Goal: Task Accomplishment & Management: Manage account settings

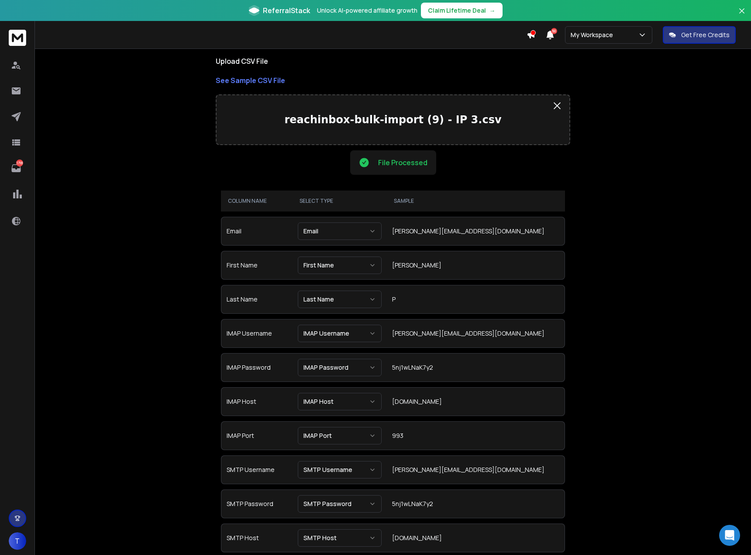
click at [555, 107] on icon at bounding box center [557, 105] width 10 height 10
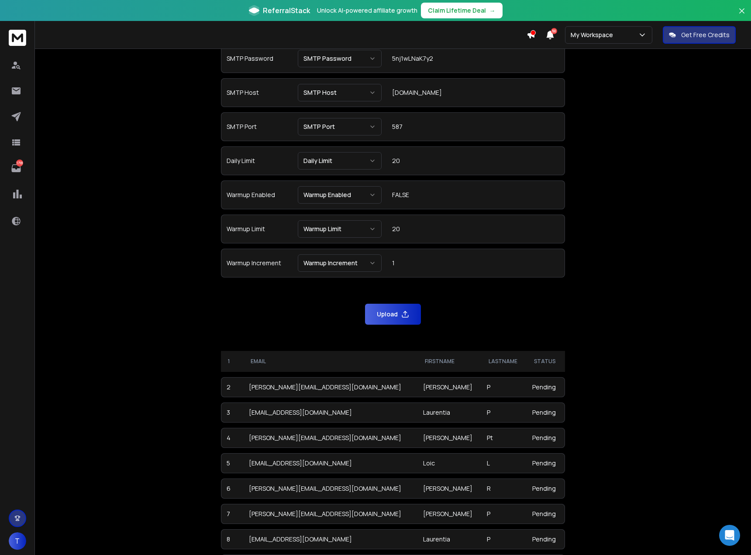
scroll to position [522, 0]
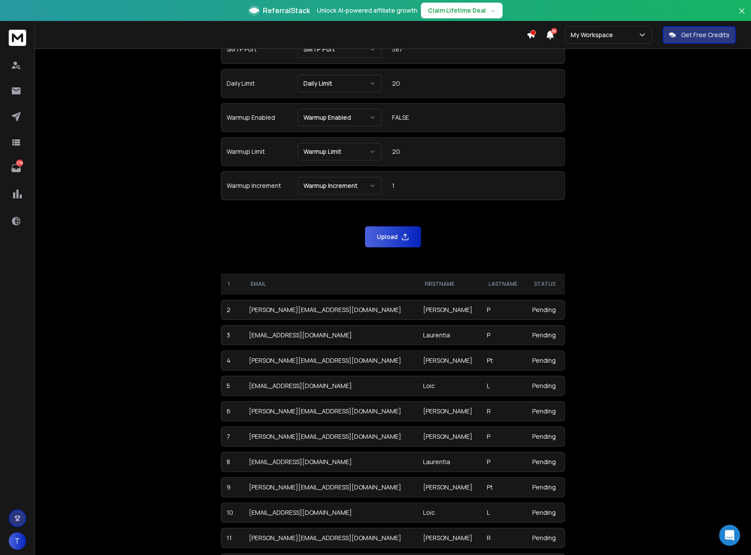
drag, startPoint x: 384, startPoint y: 246, endPoint x: 378, endPoint y: 246, distance: 6.1
click at [384, 246] on button "Upload" at bounding box center [393, 236] width 56 height 21
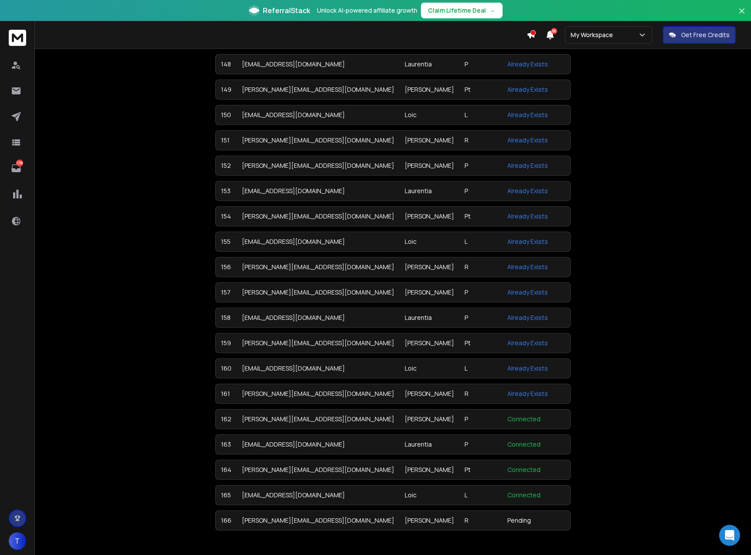
scroll to position [4510, 0]
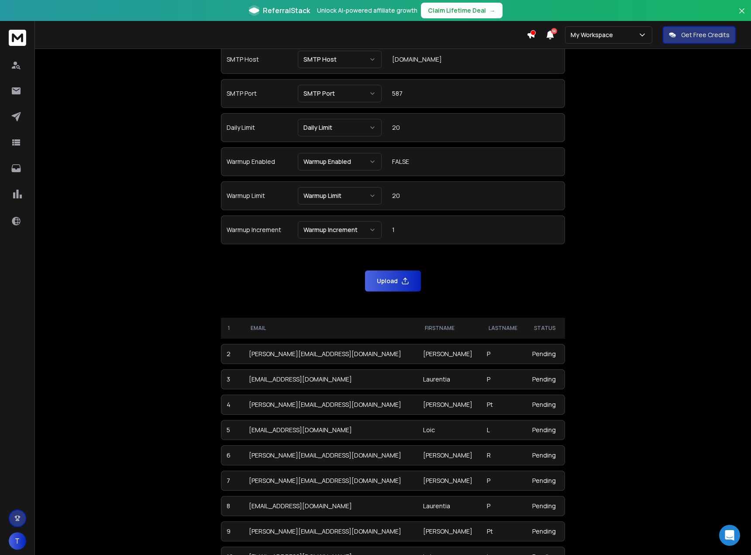
scroll to position [481, 0]
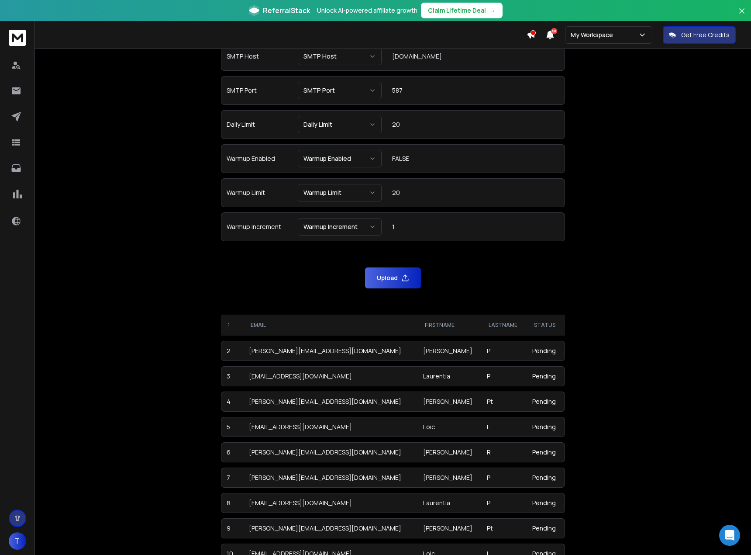
click at [412, 279] on button "Upload" at bounding box center [393, 277] width 56 height 21
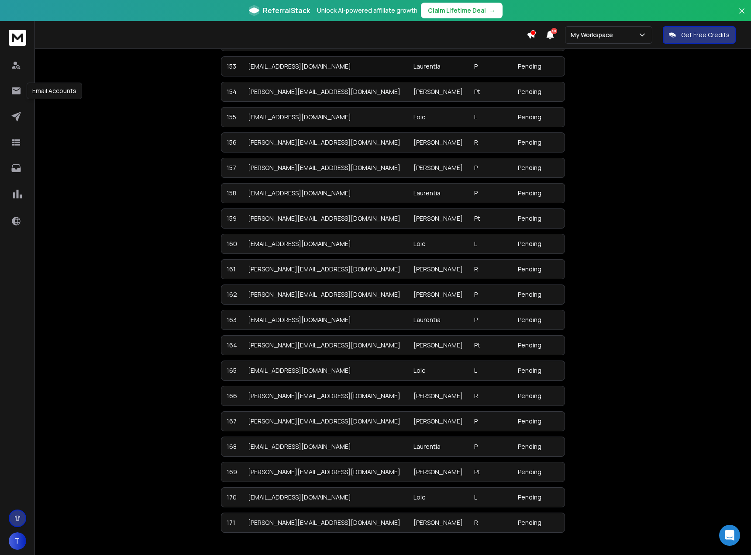
scroll to position [4592, 0]
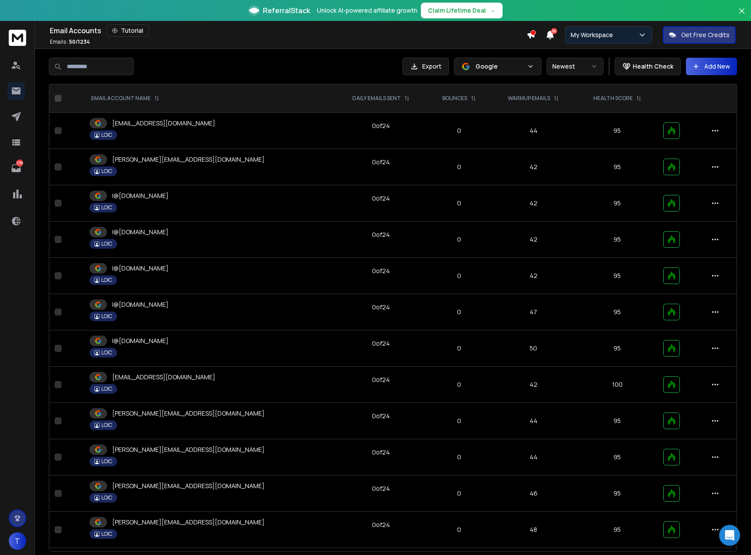
click at [592, 37] on p "My Workspace" at bounding box center [594, 35] width 46 height 9
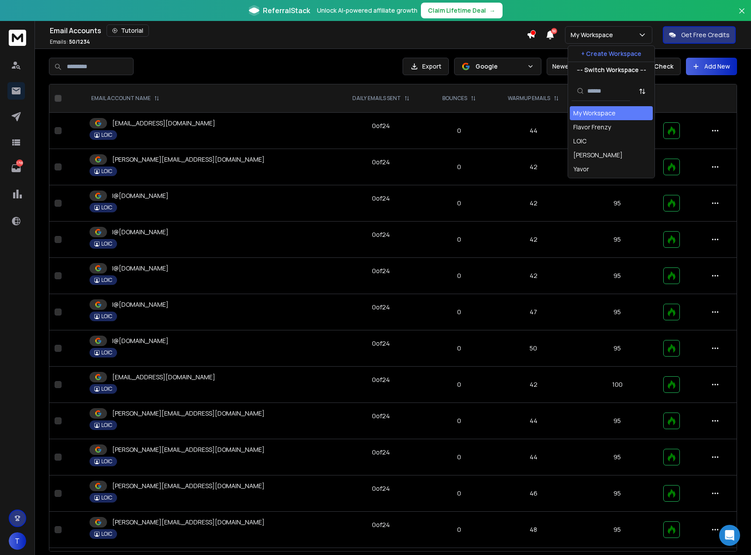
click at [513, 65] on p "Google" at bounding box center [500, 66] width 48 height 9
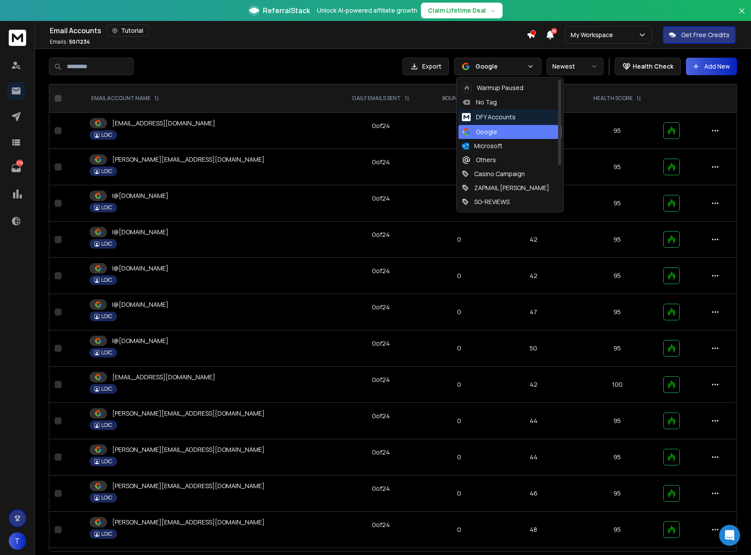
scroll to position [68, 0]
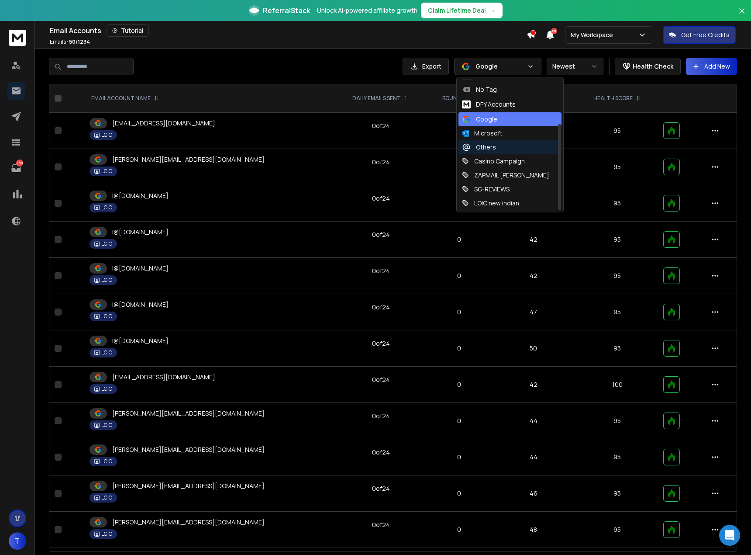
click at [492, 149] on div "Others" at bounding box center [479, 147] width 34 height 9
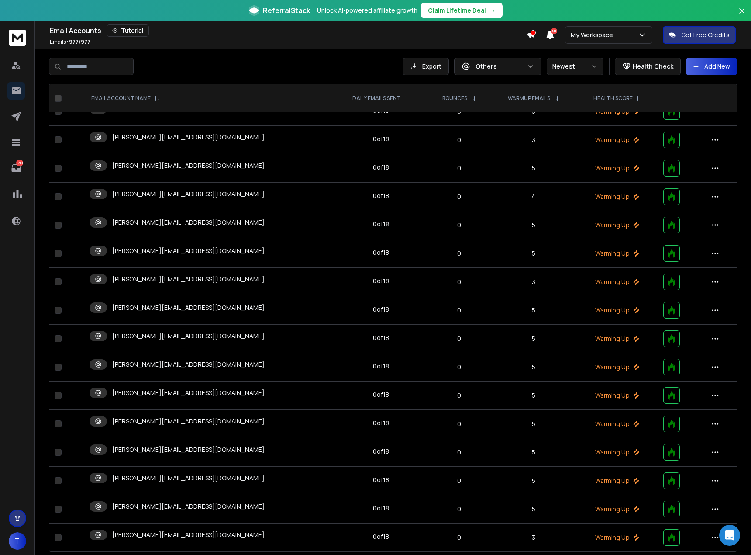
scroll to position [18723, 0]
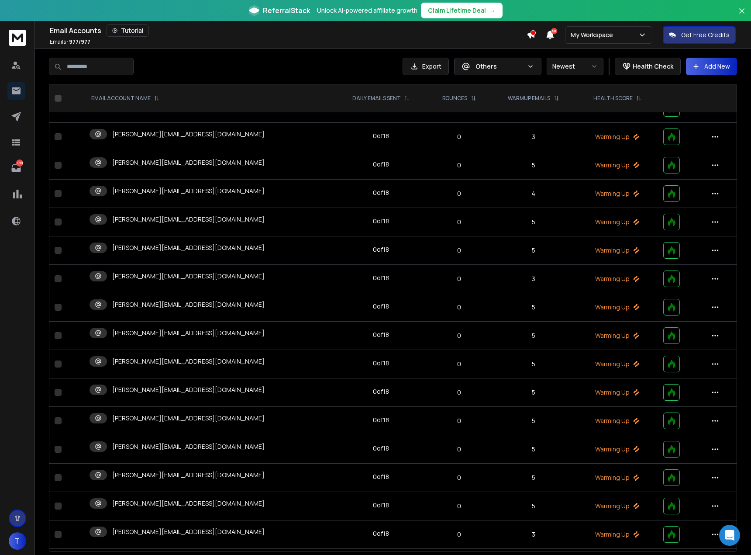
click at [490, 253] on td "5" at bounding box center [533, 250] width 86 height 28
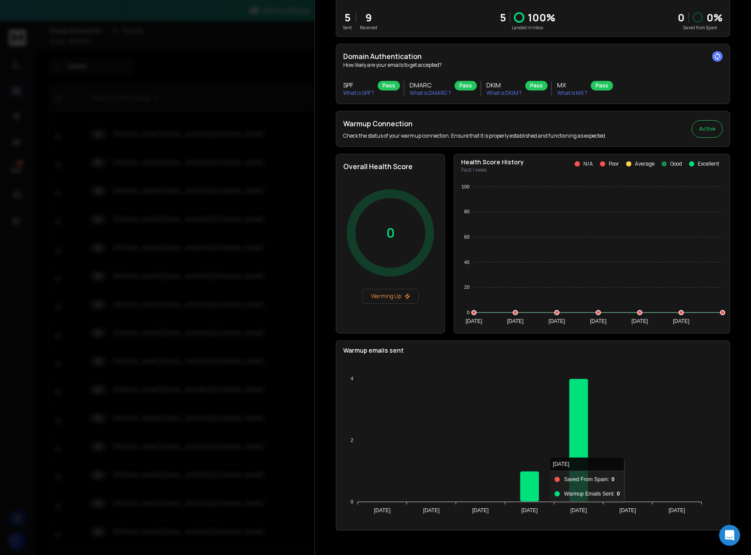
scroll to position [0, 0]
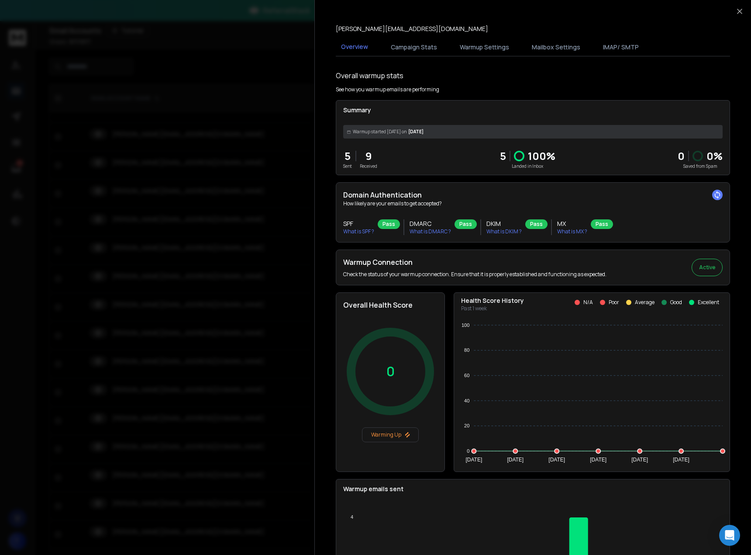
click at [203, 193] on div at bounding box center [375, 277] width 751 height 555
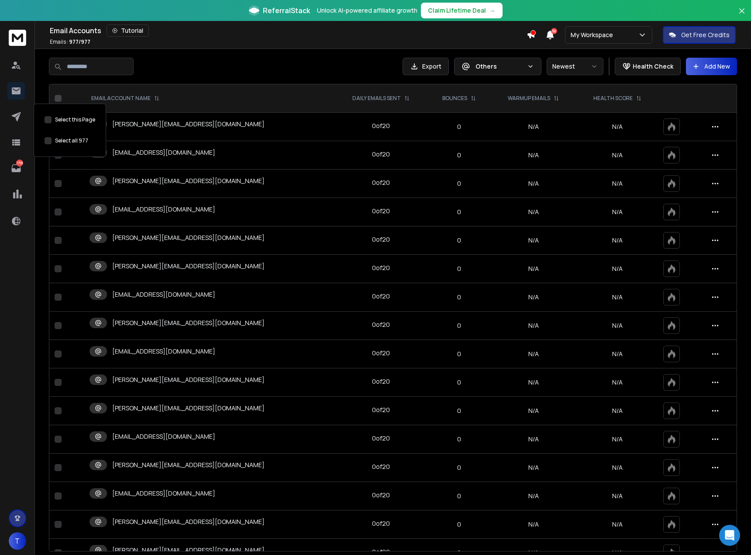
click at [48, 142] on button "Select this Page" at bounding box center [48, 140] width 7 height 7
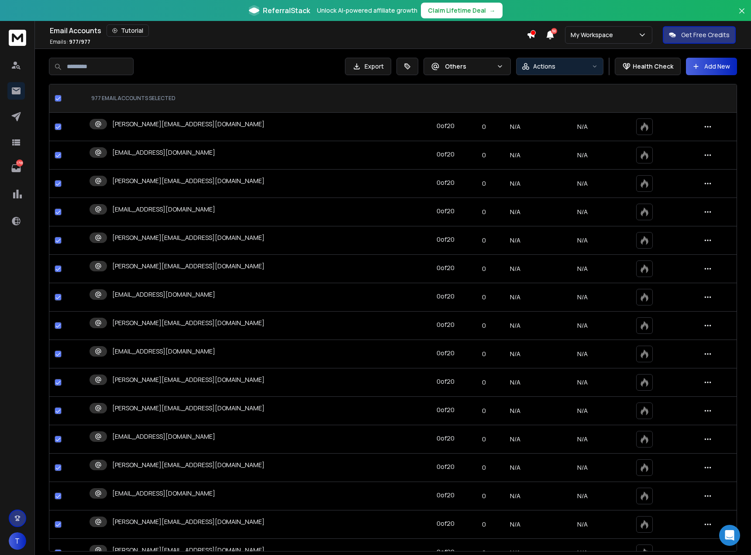
click at [550, 65] on p "Actions" at bounding box center [544, 66] width 22 height 9
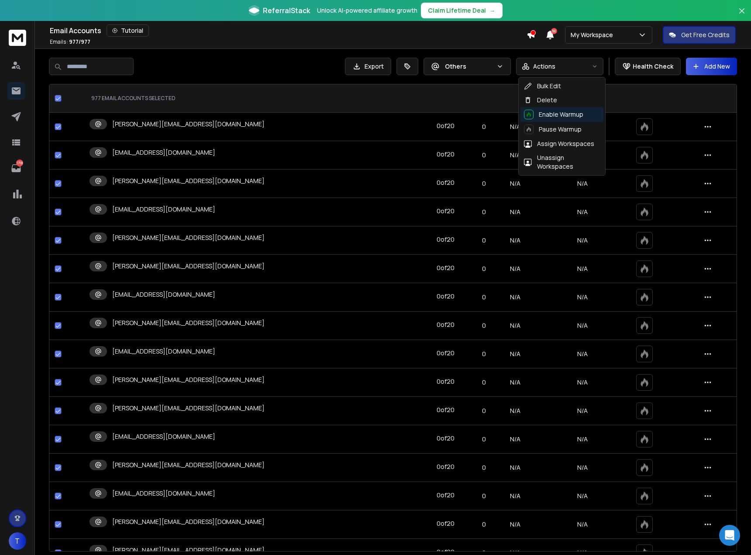
click at [554, 110] on div "Enable Warmup" at bounding box center [553, 115] width 59 height 10
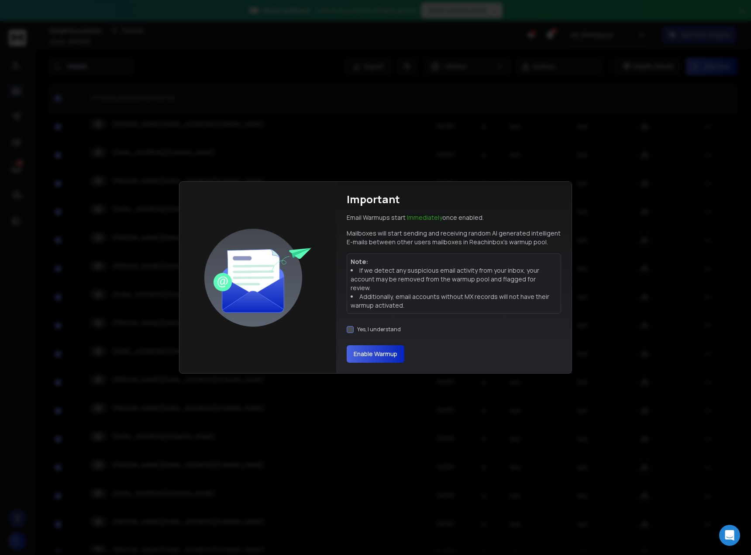
click at [348, 326] on button "Yes, I understand" at bounding box center [350, 329] width 7 height 7
click at [380, 347] on button "Enable Warmup" at bounding box center [376, 353] width 58 height 17
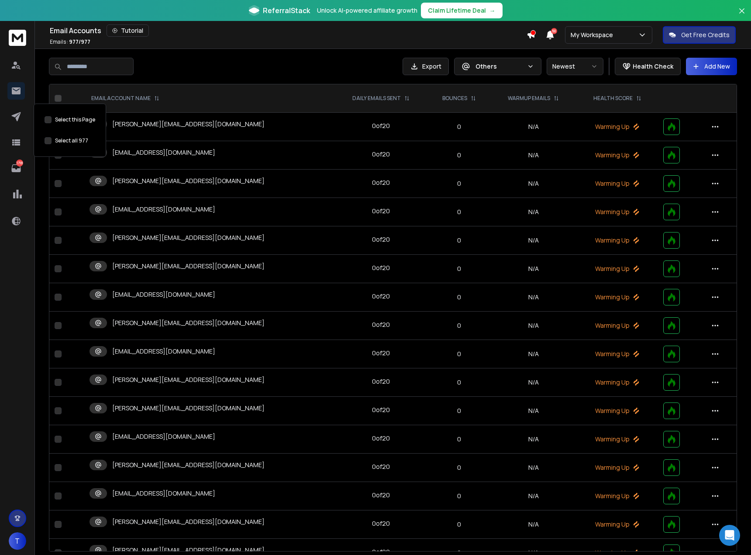
click at [47, 140] on button "Select this Page" at bounding box center [48, 140] width 7 height 7
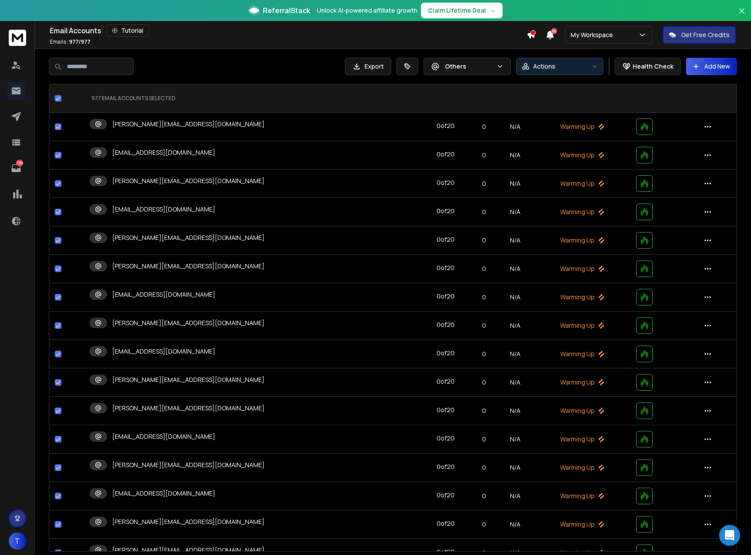
click at [541, 66] on p "Actions" at bounding box center [544, 66] width 22 height 9
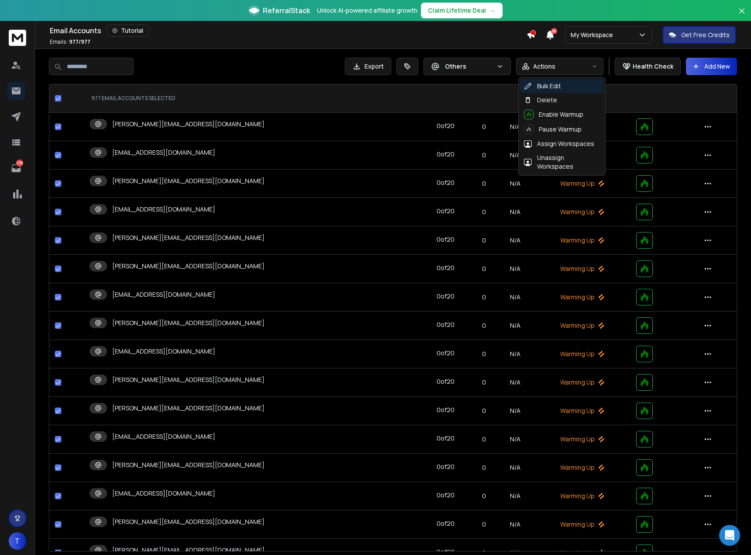
click at [549, 82] on div "Bulk Edit" at bounding box center [542, 86] width 37 height 9
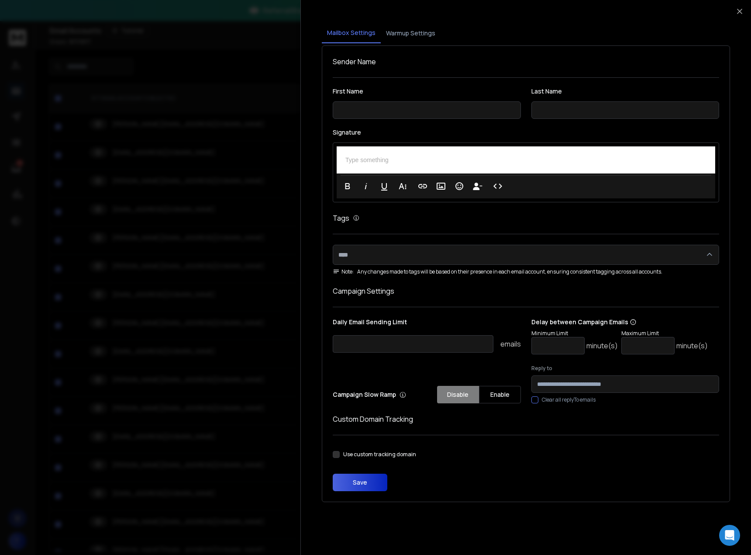
click at [412, 347] on input "number" at bounding box center [413, 343] width 161 height 17
click at [573, 352] on input "number" at bounding box center [557, 345] width 53 height 17
click at [606, 333] on p "Minimum Limit" at bounding box center [574, 333] width 86 height 7
click at [554, 348] on input "**" at bounding box center [557, 345] width 53 height 17
click at [607, 331] on p "Minimum Limit" at bounding box center [574, 333] width 86 height 7
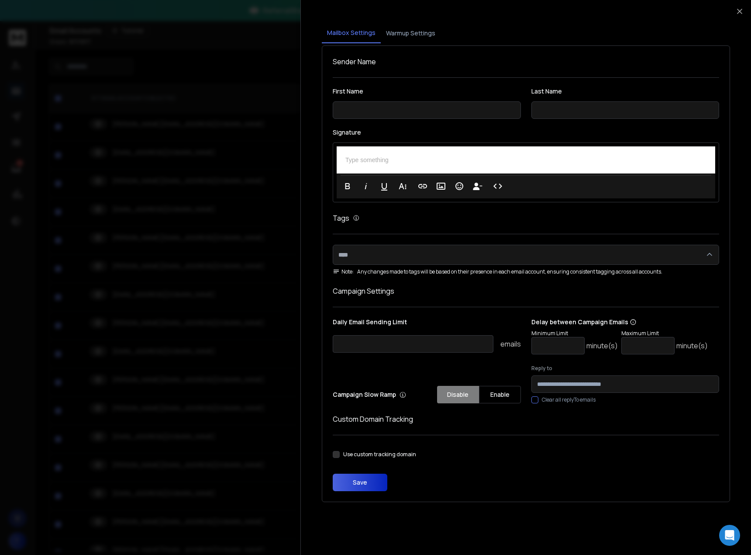
click at [646, 342] on input "number" at bounding box center [647, 345] width 53 height 17
type input "*"
type input "**"
click at [572, 346] on input "*" at bounding box center [557, 345] width 53 height 17
drag, startPoint x: 572, startPoint y: 346, endPoint x: 534, endPoint y: 346, distance: 38.0
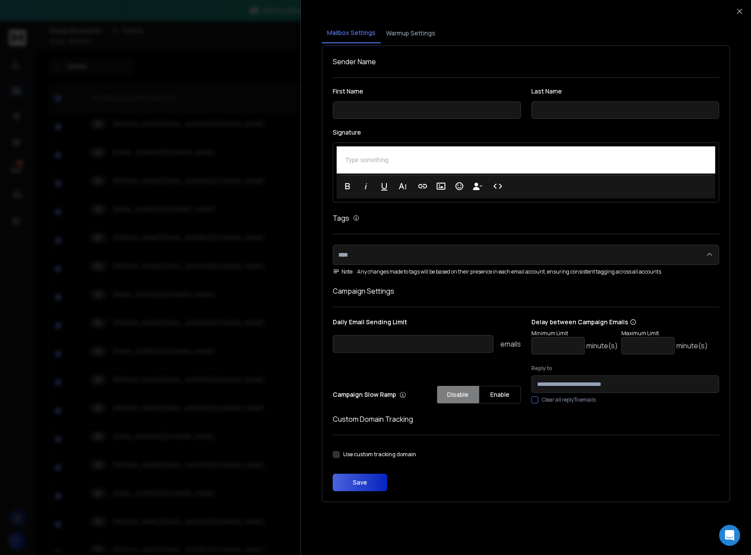
click at [534, 346] on input "*" at bounding box center [557, 345] width 53 height 17
type input "**"
click at [645, 307] on div at bounding box center [526, 307] width 386 height 0
click at [386, 341] on input "number" at bounding box center [413, 343] width 161 height 17
type input "**"
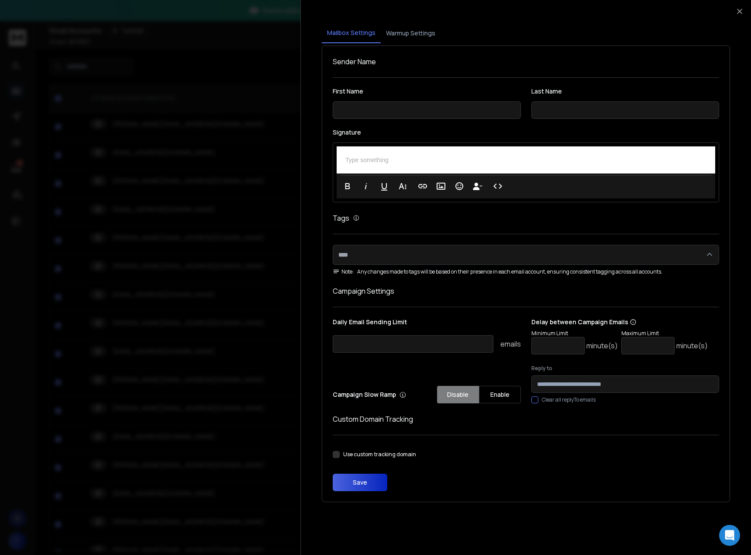
click at [468, 315] on form "First Name Last Name Signature Type something Clear Formatting Font Family Aria…" at bounding box center [526, 289] width 386 height 403
click at [495, 400] on button "Enable" at bounding box center [500, 394] width 42 height 17
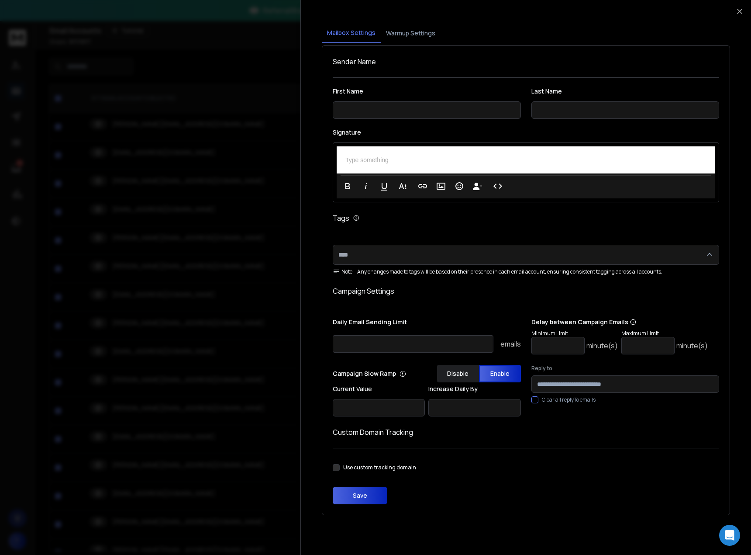
click at [374, 408] on input "*" at bounding box center [379, 407] width 92 height 17
drag, startPoint x: 355, startPoint y: 407, endPoint x: 334, endPoint y: 407, distance: 21.0
click at [334, 407] on input "*" at bounding box center [379, 407] width 92 height 17
type input "*"
click at [466, 410] on input "Increase Daily By" at bounding box center [474, 407] width 92 height 17
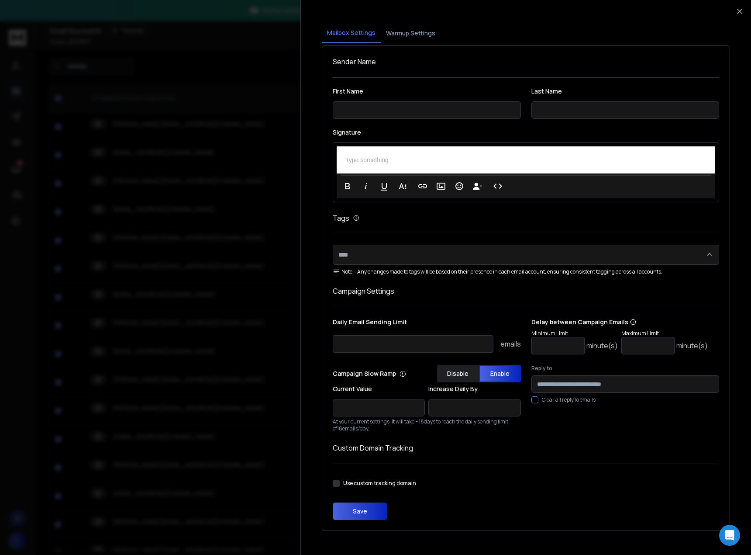
type input "*"
click at [548, 435] on form "First Name Last Name Signature Type something Clear Formatting Font Family Aria…" at bounding box center [526, 303] width 386 height 431
click at [374, 514] on button "Save" at bounding box center [360, 510] width 55 height 17
click at [192, 146] on div at bounding box center [375, 277] width 751 height 555
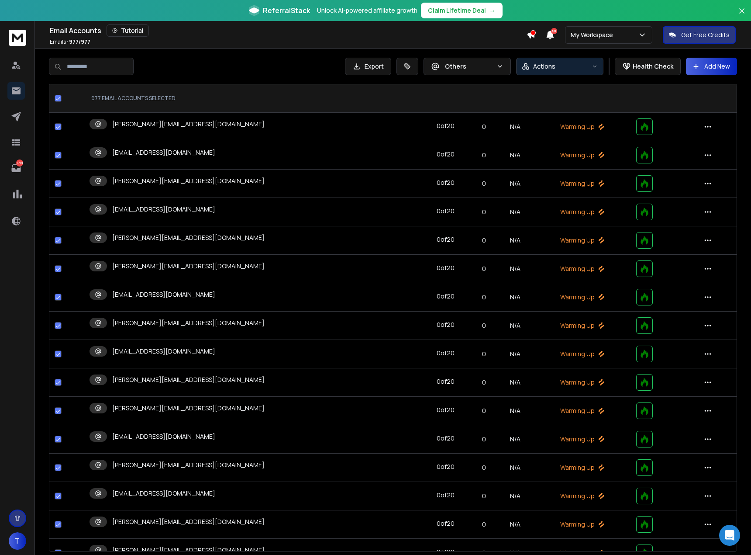
click at [575, 69] on div "Actions" at bounding box center [555, 66] width 66 height 9
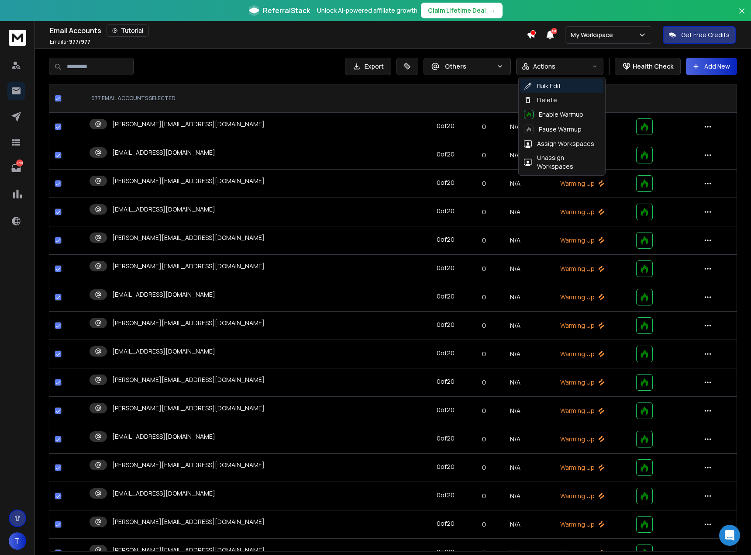
click at [560, 84] on div "Bulk Edit" at bounding box center [542, 86] width 37 height 9
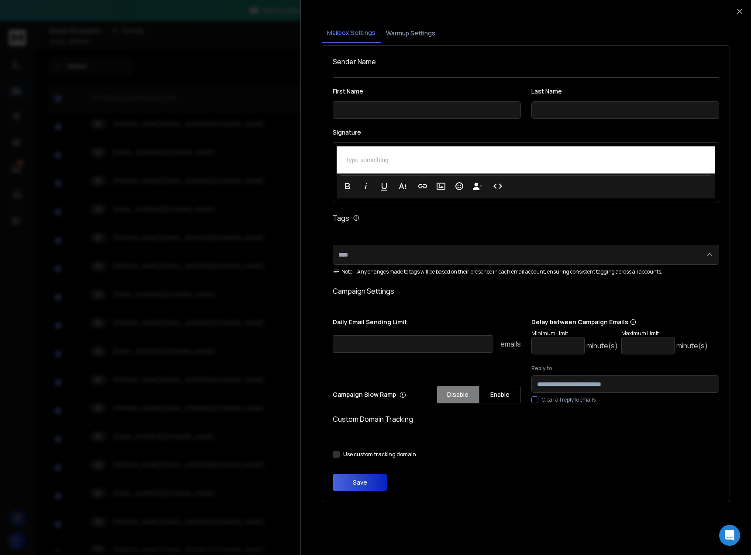
click at [414, 30] on button "Warmup Settings" at bounding box center [411, 33] width 60 height 19
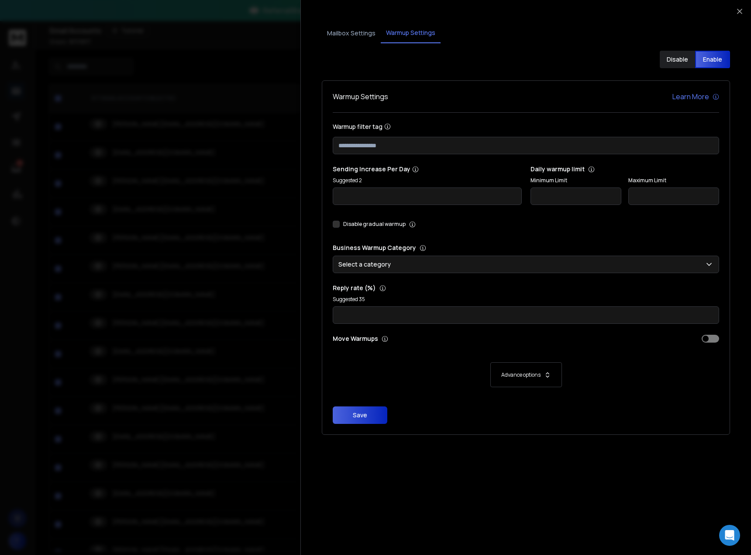
click at [401, 197] on input "number" at bounding box center [427, 195] width 189 height 17
type input "*"
click at [567, 198] on input "number" at bounding box center [576, 195] width 91 height 17
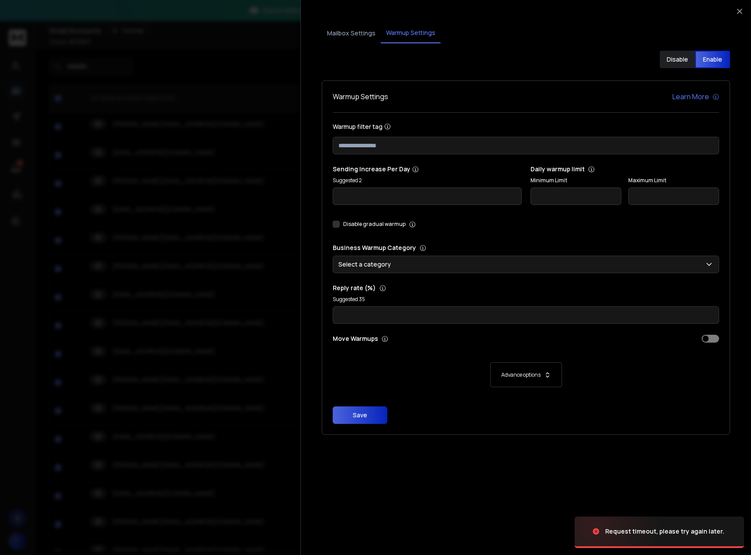
type input "**"
click at [679, 196] on input "number" at bounding box center [673, 195] width 91 height 17
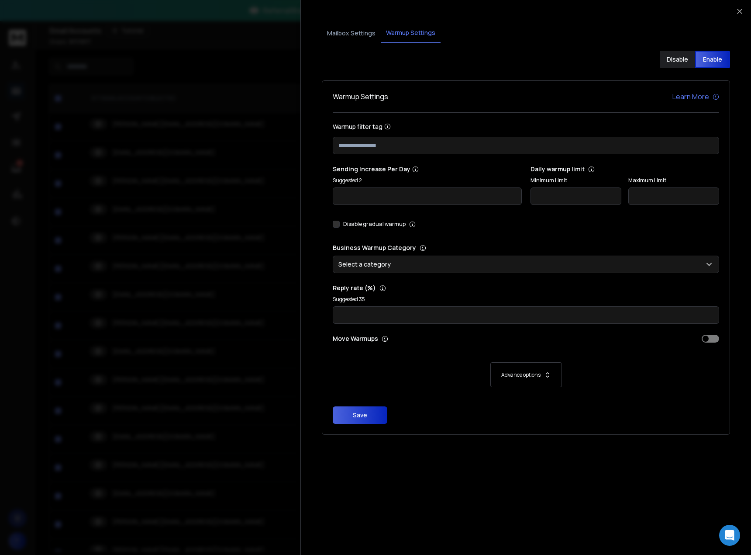
type input "**"
click at [625, 225] on div "Disable gradual warmup" at bounding box center [526, 223] width 386 height 17
click at [707, 341] on button "button" at bounding box center [710, 338] width 17 height 8
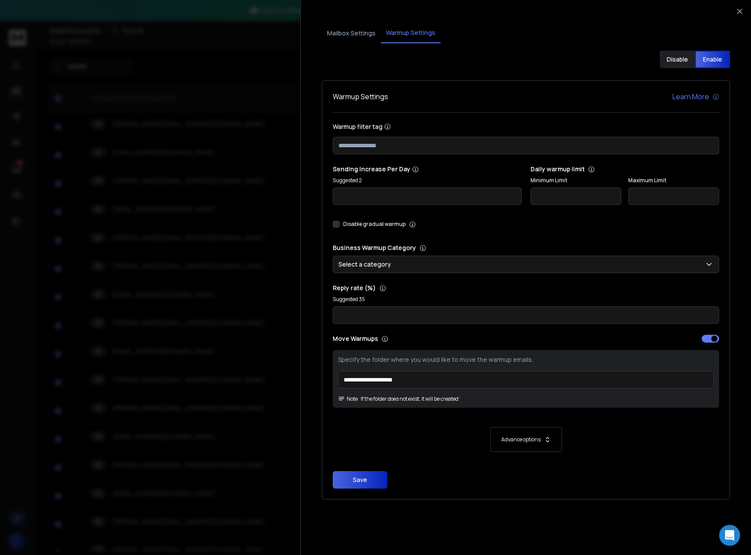
click at [525, 443] on div "Advance options" at bounding box center [526, 439] width 72 height 25
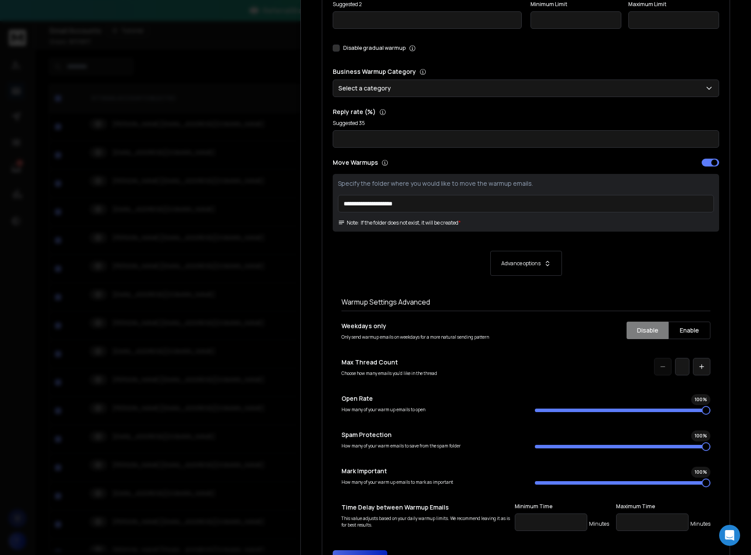
scroll to position [176, 0]
click at [684, 335] on button "Enable" at bounding box center [690, 329] width 42 height 17
click at [683, 365] on input "*" at bounding box center [682, 365] width 14 height 17
click at [700, 366] on icon "button" at bounding box center [702, 366] width 4 height 0
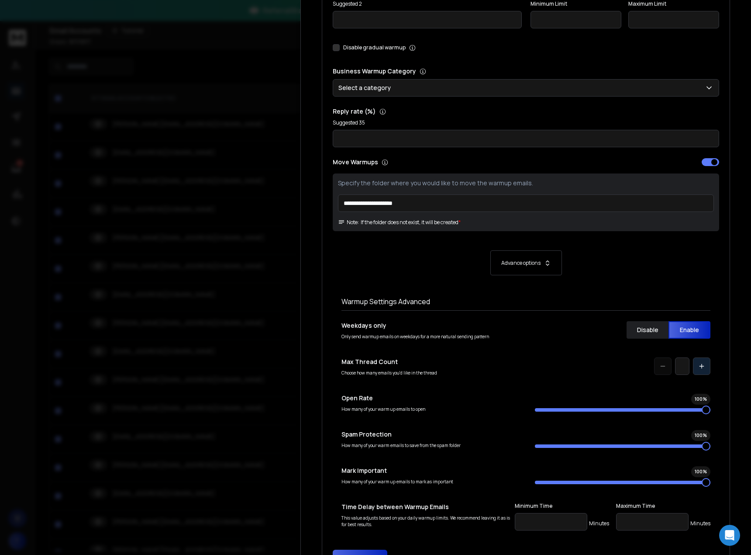
type input "*"
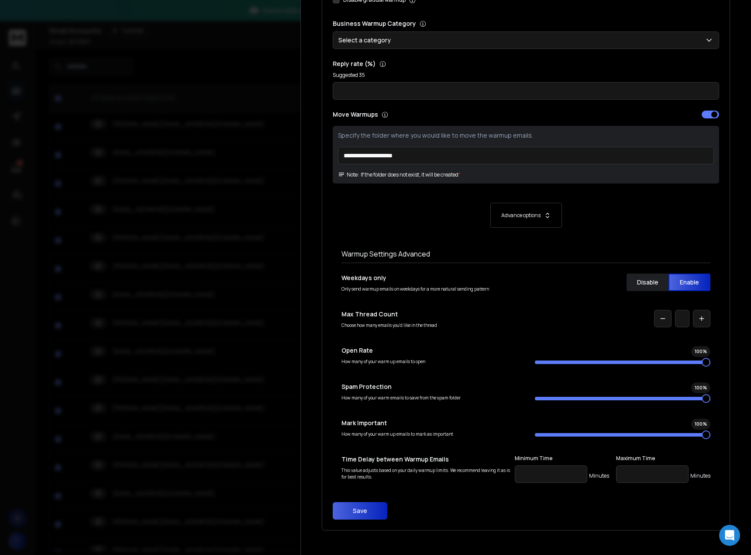
click at [688, 436] on div "100 % ***" at bounding box center [623, 427] width 176 height 19
click at [586, 434] on span at bounding box center [589, 434] width 9 height 9
click at [545, 474] on input "number" at bounding box center [551, 473] width 72 height 17
type input "**"
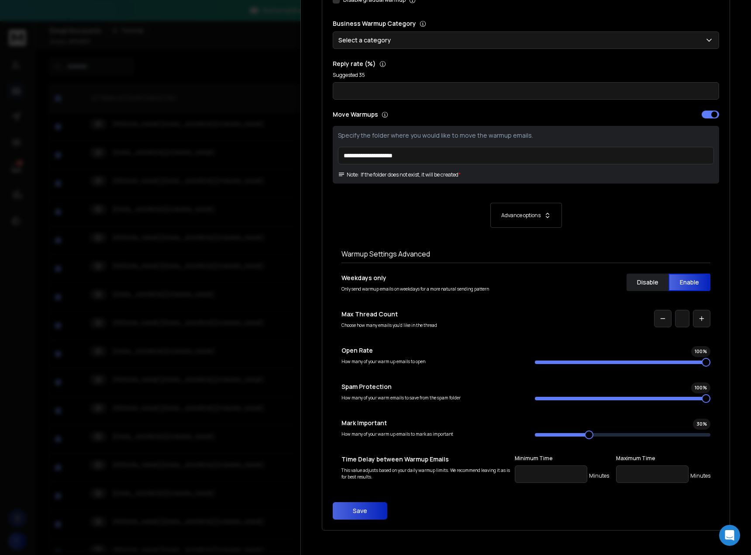
click at [652, 475] on input "number" at bounding box center [652, 473] width 72 height 17
click at [627, 502] on form "**********" at bounding box center [526, 193] width 386 height 652
click at [630, 474] on input "**" at bounding box center [652, 473] width 72 height 17
type input "**"
click at [626, 497] on form "**********" at bounding box center [526, 193] width 386 height 652
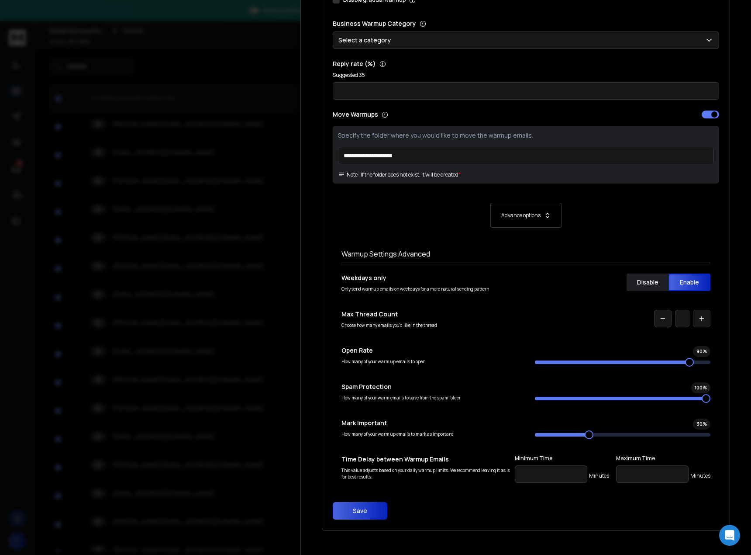
click at [691, 362] on span at bounding box center [689, 362] width 9 height 9
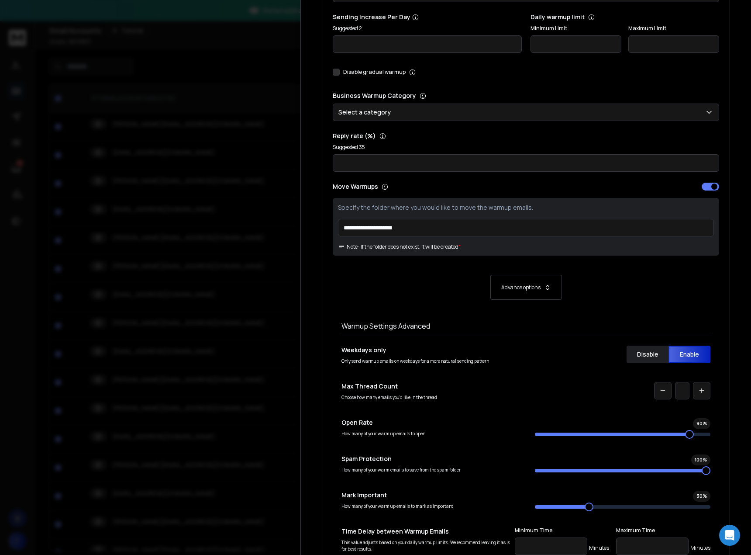
scroll to position [150, 0]
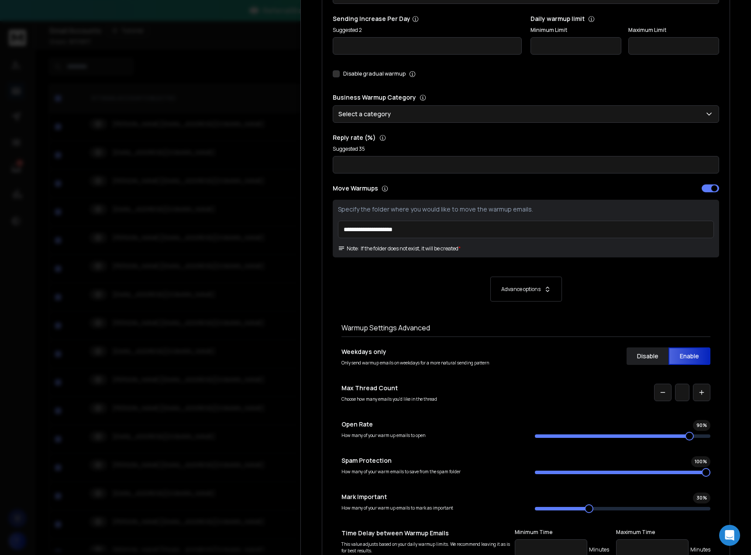
click at [382, 166] on input "number" at bounding box center [526, 164] width 386 height 17
type input "*"
type input "**"
click at [445, 145] on p "Suggested 35" at bounding box center [526, 148] width 386 height 7
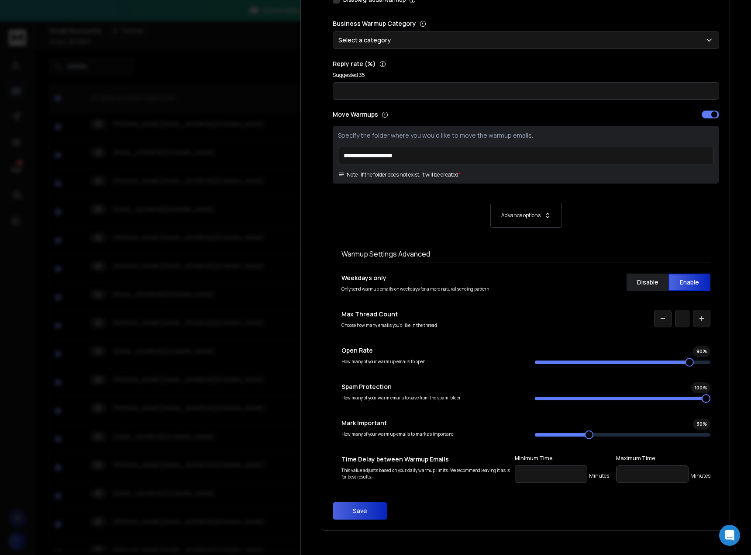
scroll to position [224, 0]
click at [357, 513] on button "Save" at bounding box center [360, 510] width 55 height 17
